Goal: Task Accomplishment & Management: Use online tool/utility

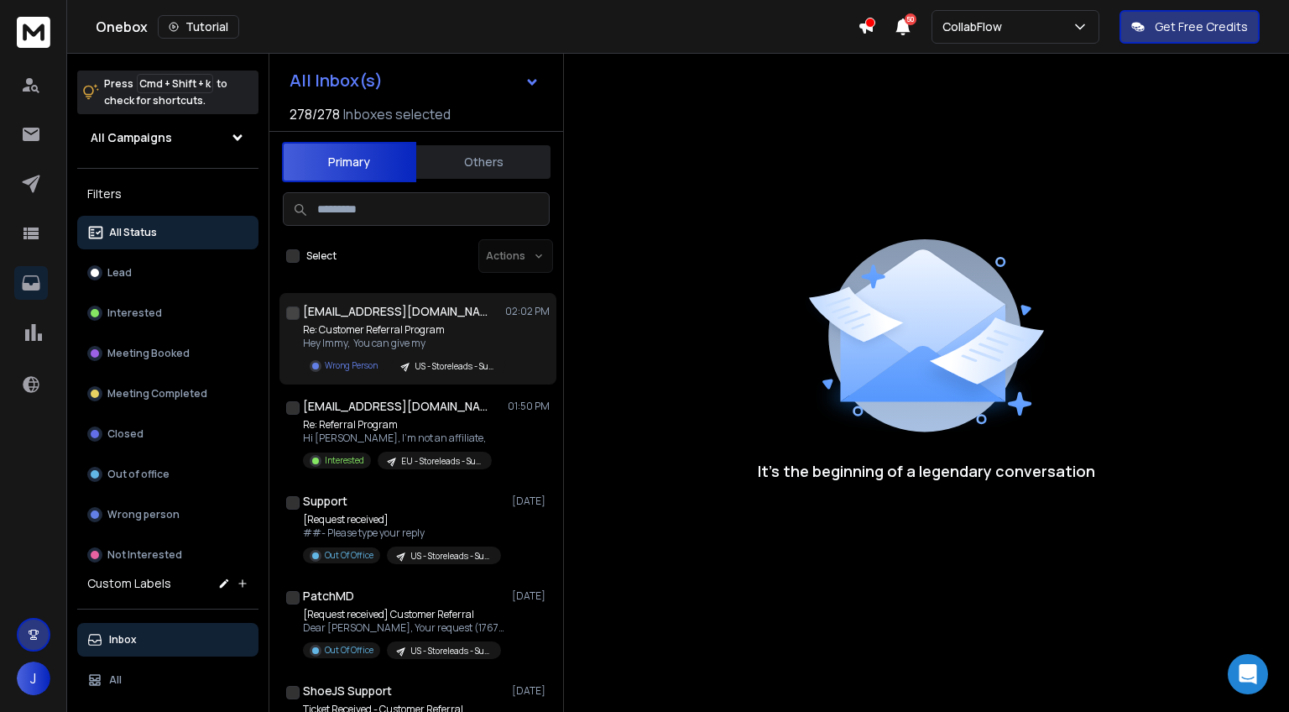
click at [394, 317] on h1 "[EMAIL_ADDRESS][DOMAIN_NAME]" at bounding box center [395, 311] width 185 height 17
click at [425, 326] on p "Re: Customer Referral Program" at bounding box center [403, 329] width 201 height 13
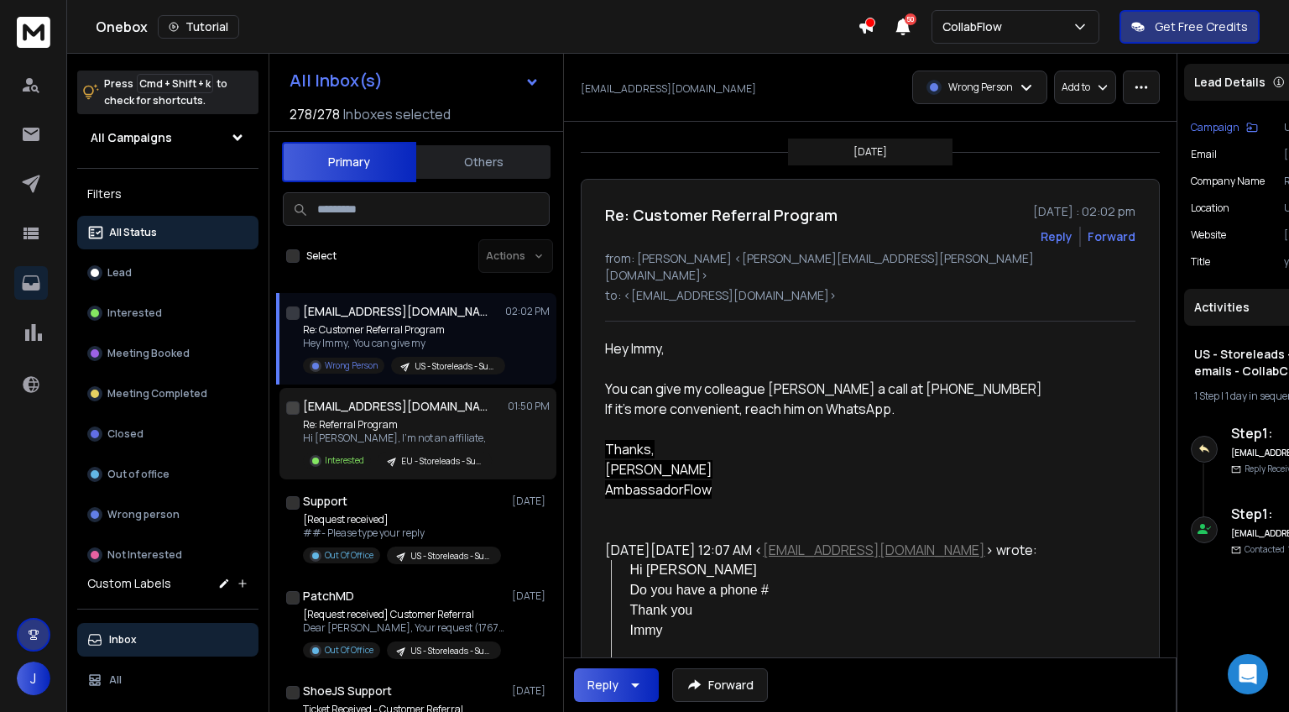
click at [420, 413] on h1 "[EMAIL_ADDRESS][DOMAIN_NAME]" at bounding box center [395, 406] width 185 height 17
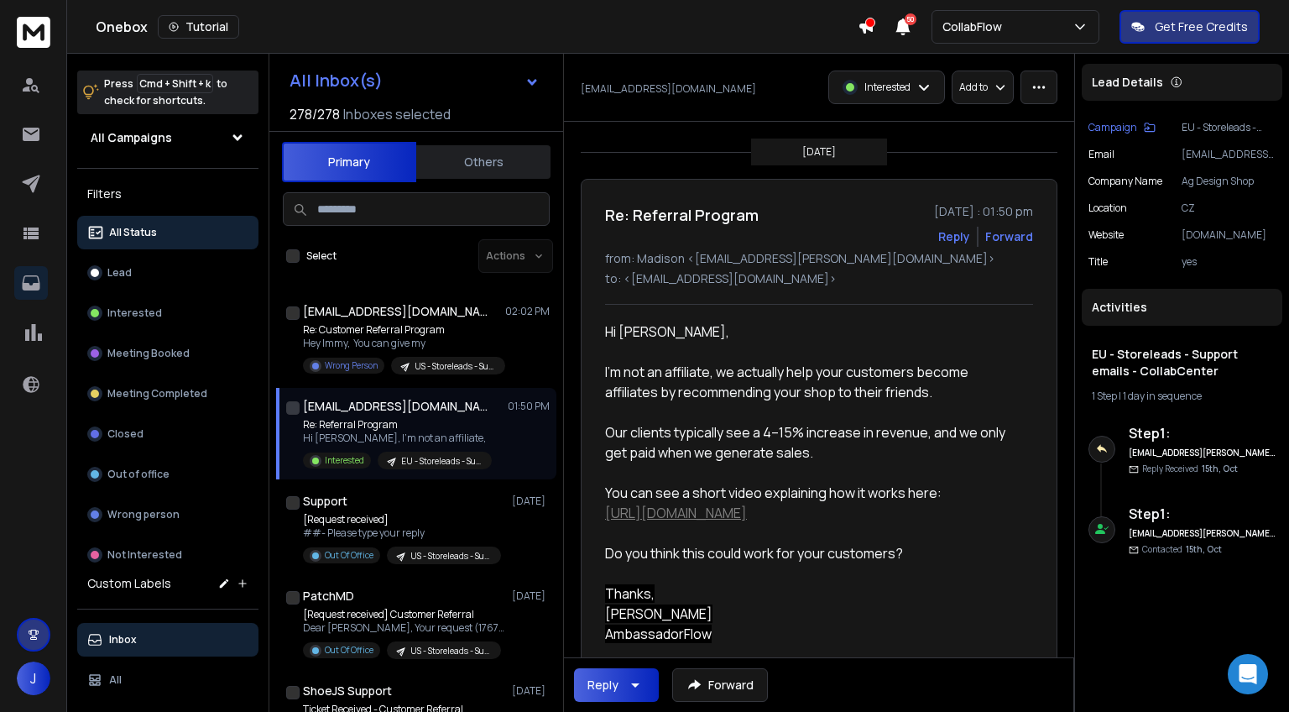
click at [365, 446] on div "Re: Referral Program Hi Jaroslav, I’m not an affiliate, Interested EU - Storele…" at bounding box center [397, 443] width 189 height 51
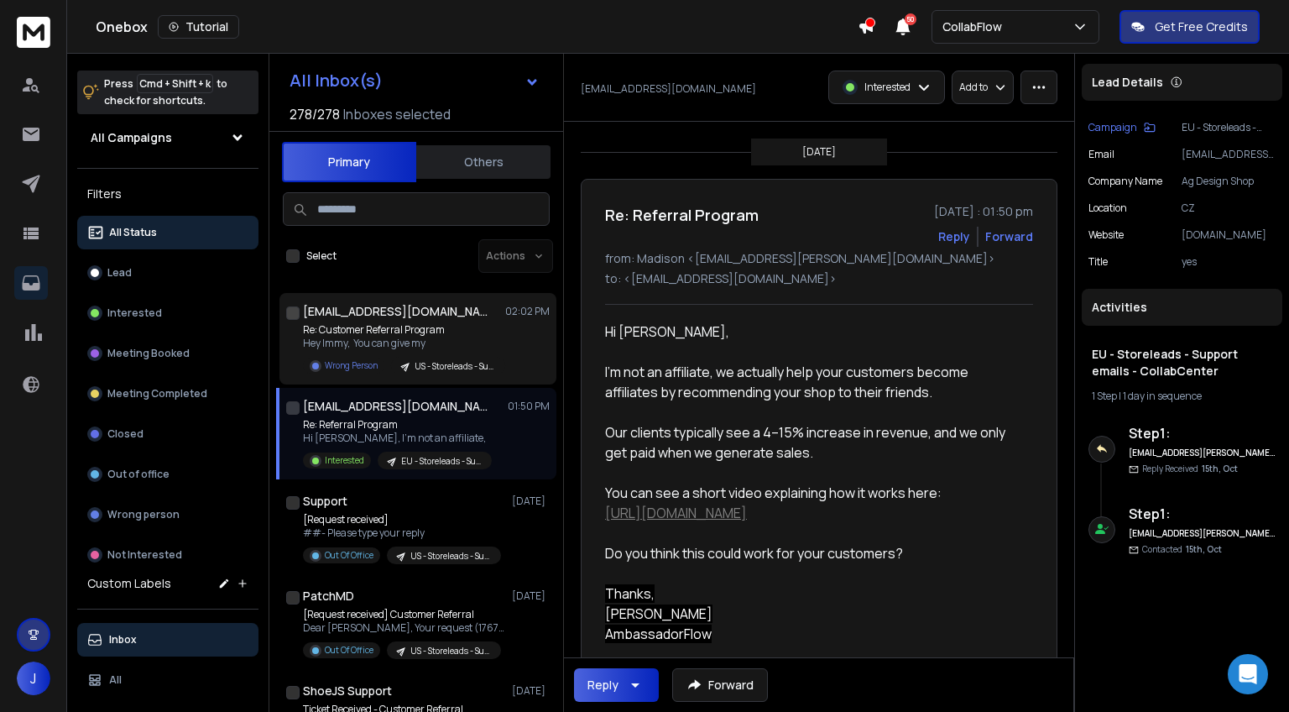
click at [368, 329] on p "Re: Customer Referral Program" at bounding box center [403, 329] width 201 height 13
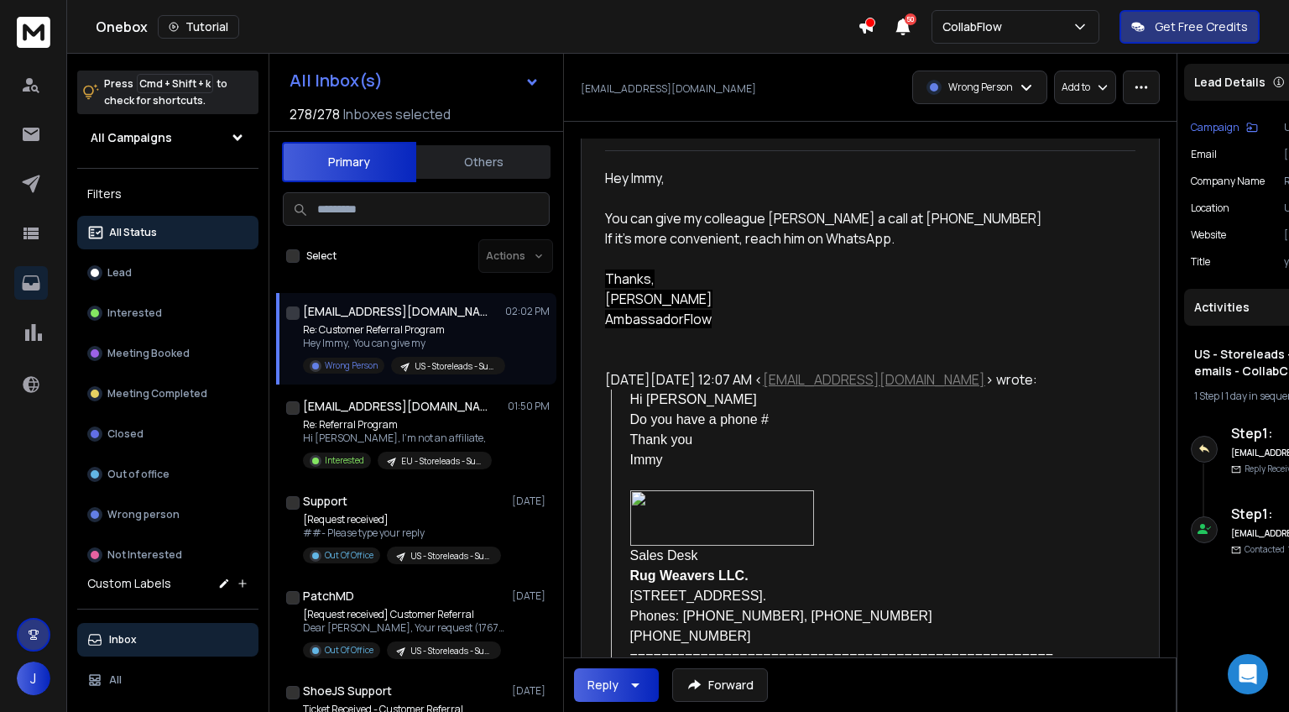
scroll to position [172, 0]
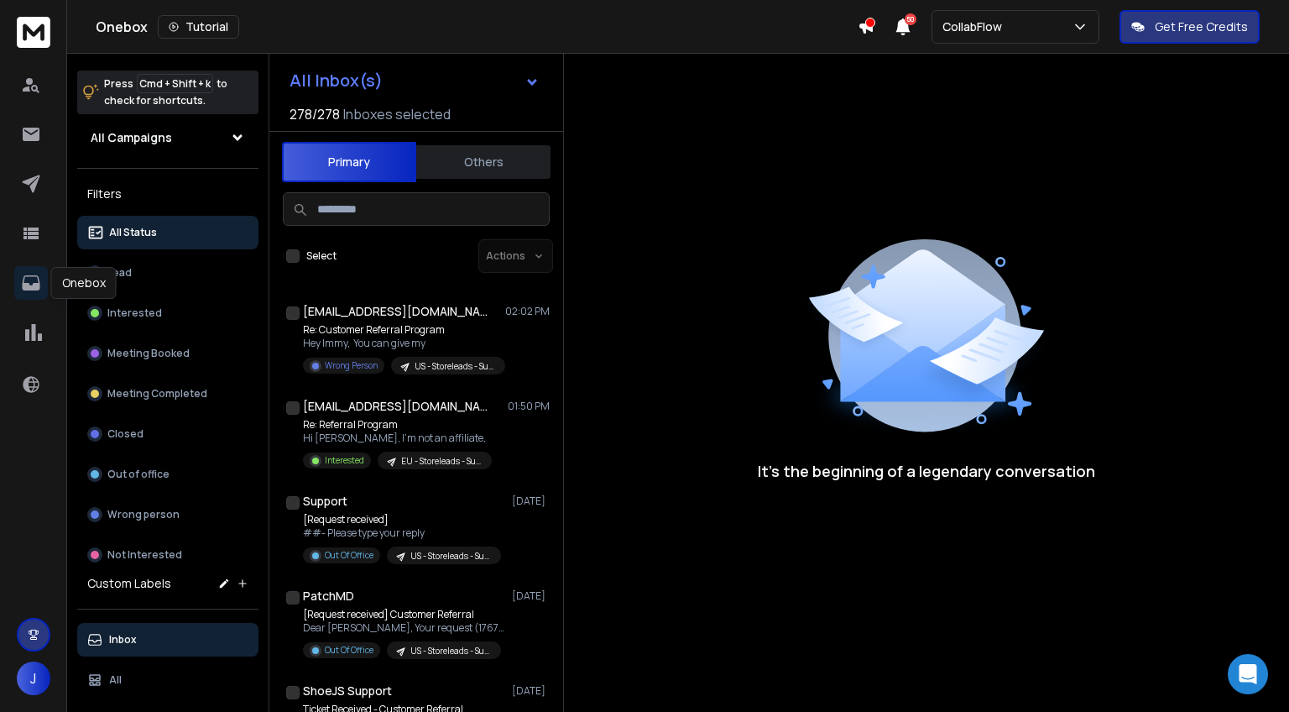
click at [40, 289] on link at bounding box center [31, 283] width 34 height 34
